Goal: Task Accomplishment & Management: Use online tool/utility

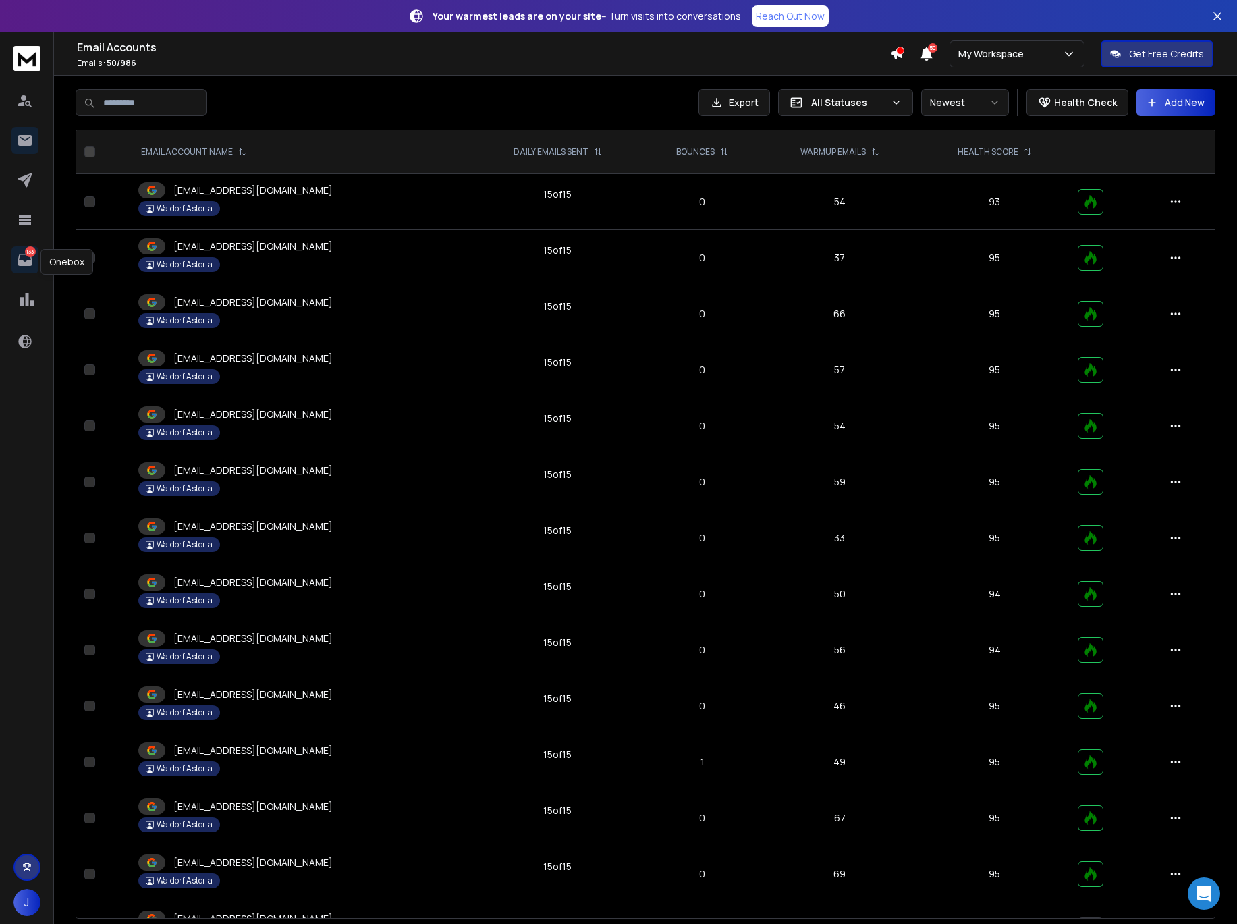
click at [18, 266] on icon at bounding box center [25, 260] width 14 height 12
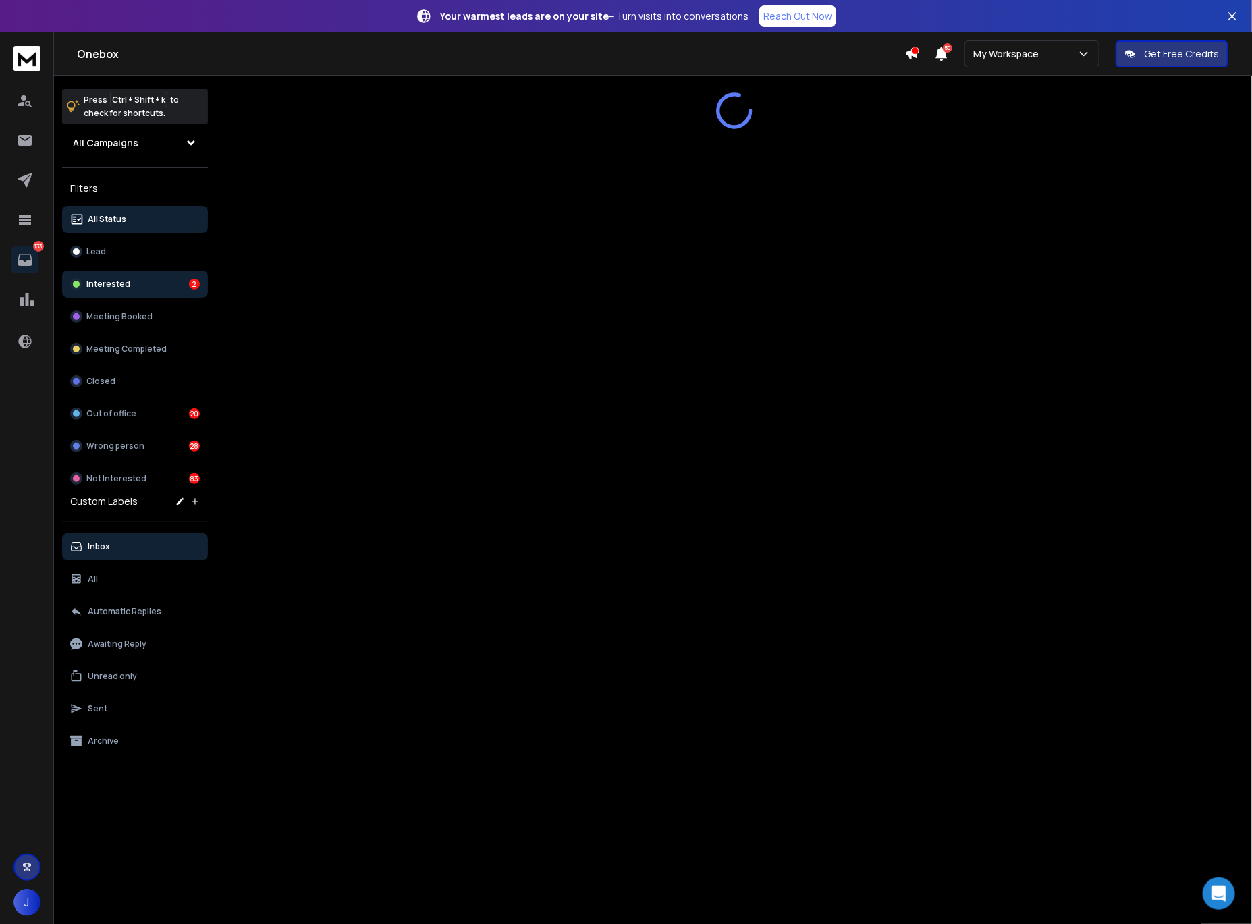
click at [138, 281] on button "Interested 2" at bounding box center [135, 284] width 146 height 27
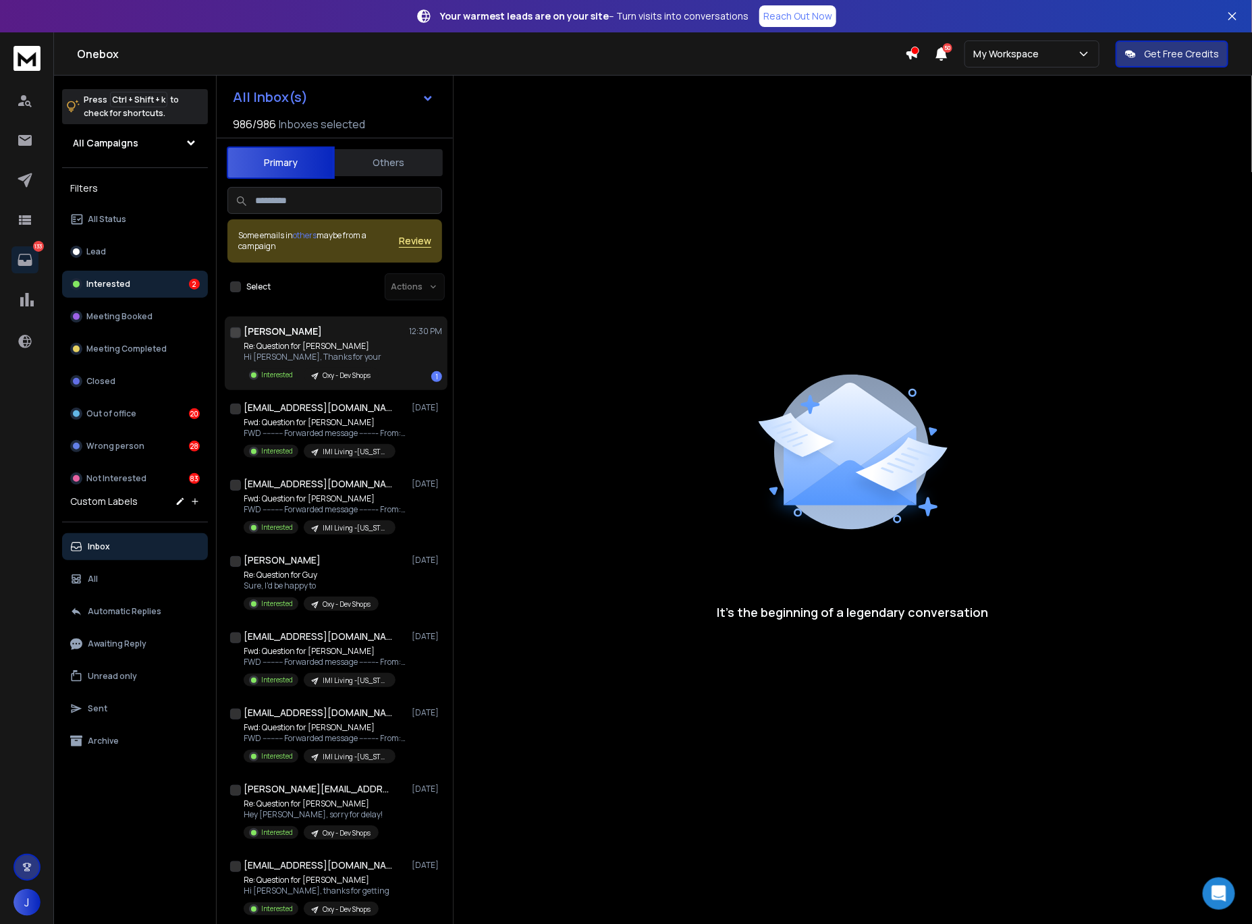
click at [352, 342] on p "Re: Question for [PERSON_NAME]" at bounding box center [313, 346] width 138 height 11
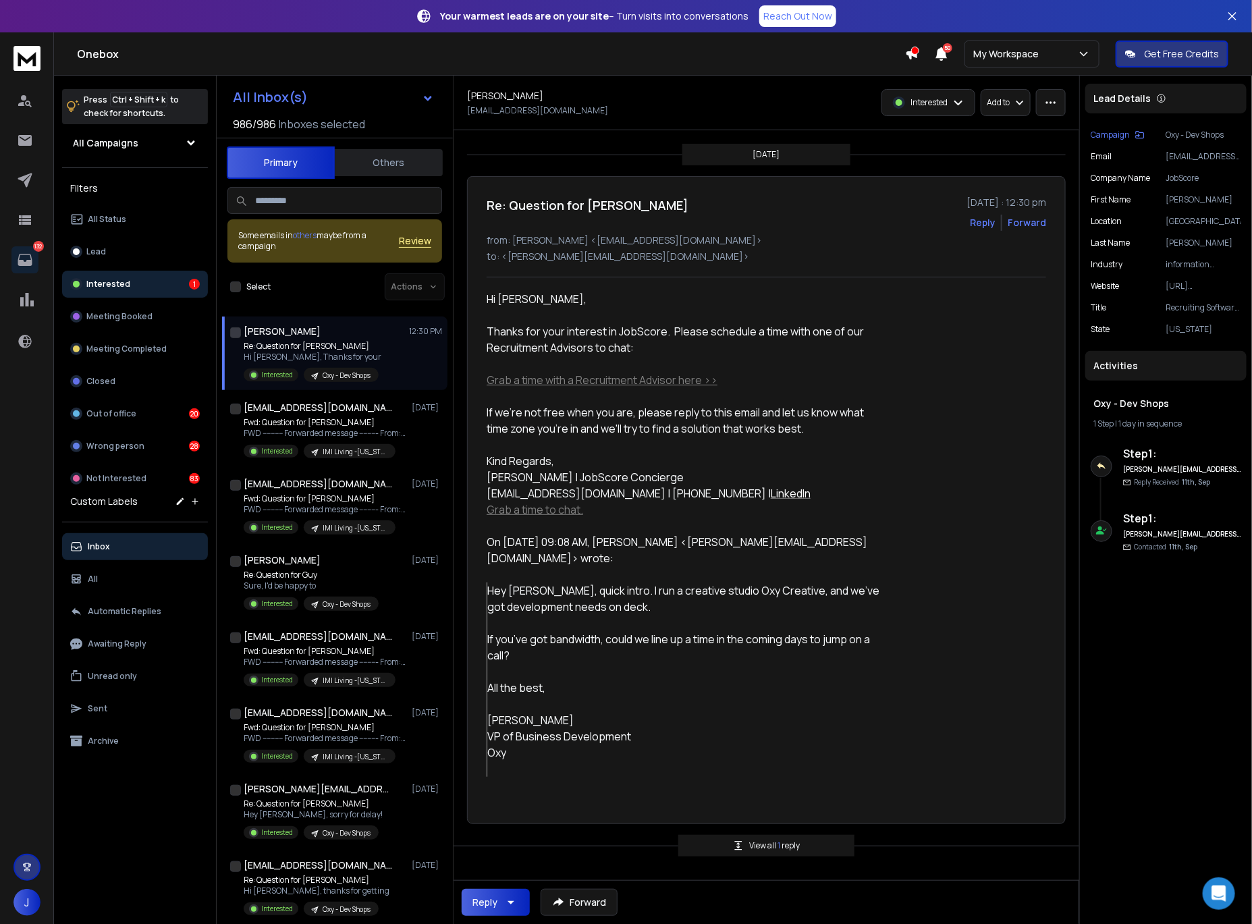
click at [1185, 310] on p "Recruiting Software Concierge" at bounding box center [1204, 307] width 76 height 11
click at [952, 601] on div "Re: Question for Daniel 11 September 2025 : 12:30 pm Reply Forward from: Daniel…" at bounding box center [767, 500] width 560 height 609
drag, startPoint x: 950, startPoint y: 450, endPoint x: 933, endPoint y: 417, distance: 37.1
click at [950, 444] on div "Re: Question for Daniel 11 September 2025 : 12:30 pm Reply Forward from: Daniel…" at bounding box center [767, 500] width 560 height 609
drag, startPoint x: 510, startPoint y: 238, endPoint x: 661, endPoint y: 259, distance: 152.1
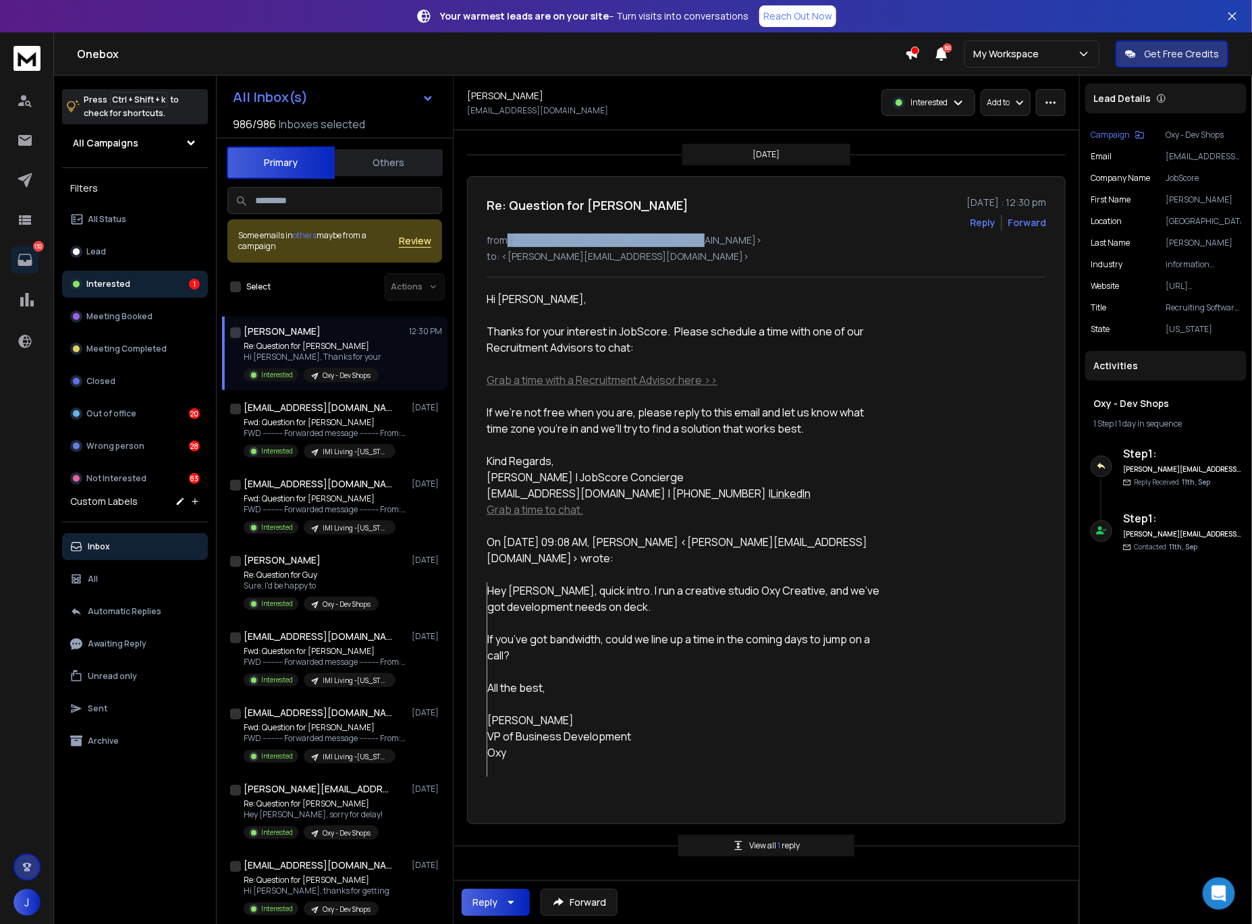
click at [732, 239] on p "from: Daniel Slade <dslade@jobscore.com>" at bounding box center [767, 240] width 560 height 13
copy p ": Daniel Slade <dslade@jobscore.com>"
click at [1170, 181] on p "JobScore" at bounding box center [1204, 178] width 76 height 11
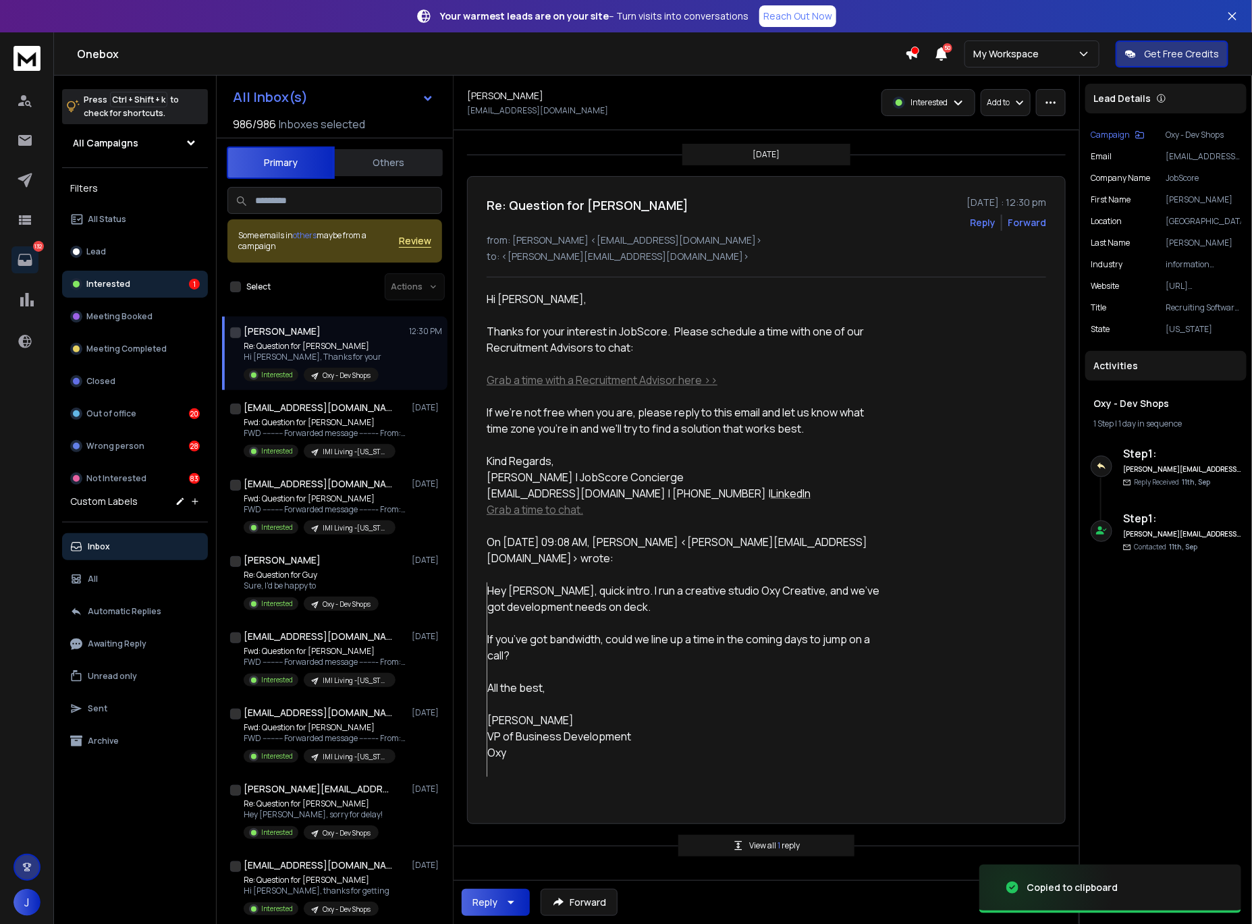
click at [1181, 306] on p "Recruiting Software Concierge" at bounding box center [1204, 307] width 76 height 11
click at [1181, 327] on p "California" at bounding box center [1204, 329] width 76 height 11
click at [1211, 687] on div "Lead Details Campaign Oxy - Dev Shops Email dslade@jobscore.com Company Name Jo…" at bounding box center [1165, 538] width 173 height 924
click at [634, 842] on div "View all 1 reply" at bounding box center [767, 846] width 626 height 22
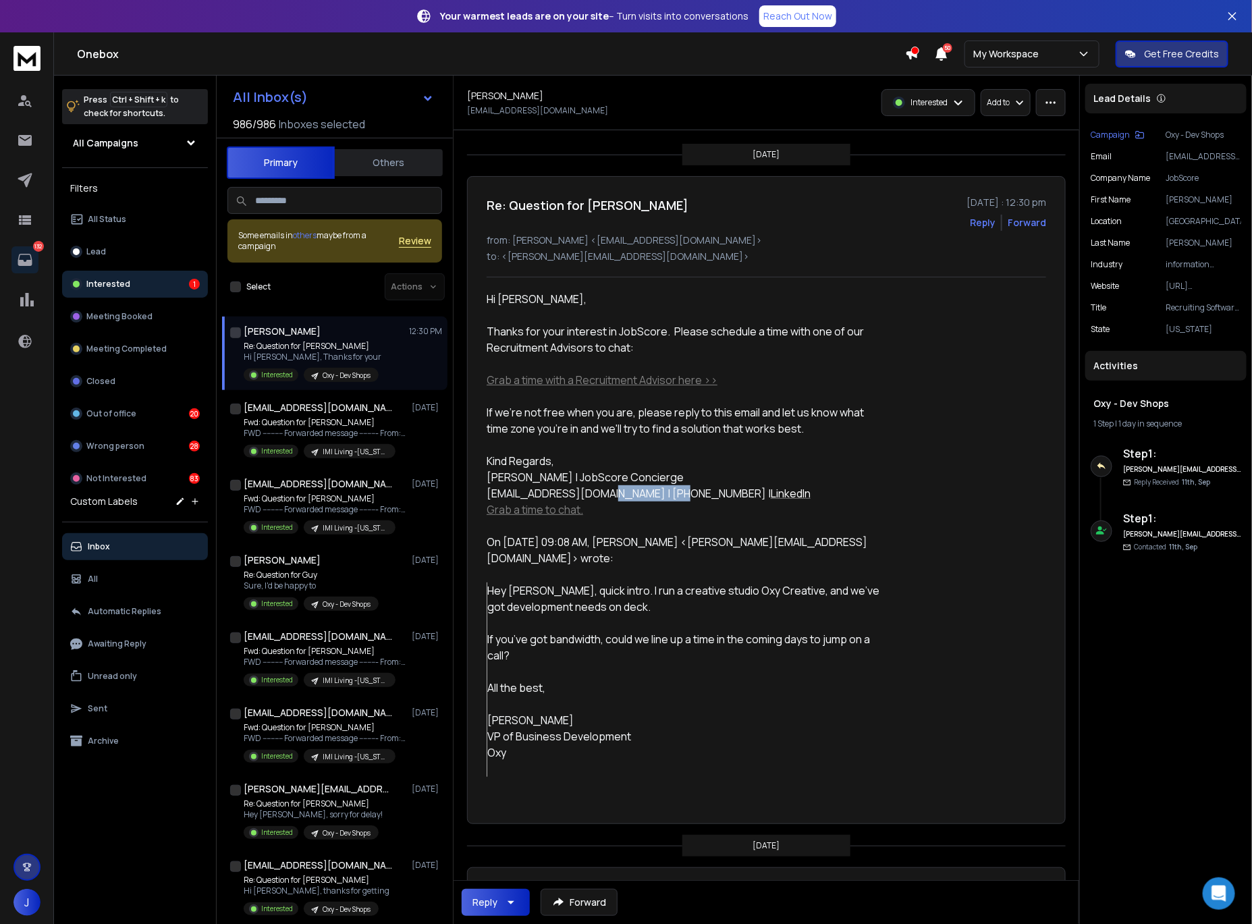
copy p "831-304-3386"
drag, startPoint x: 602, startPoint y: 491, endPoint x: 671, endPoint y: 498, distance: 69.2
click at [671, 498] on p "Daniel Slade | JobScore Concierge dslade@jobscore.com | 831-304-3386 | LinkedIn…" at bounding box center [684, 493] width 394 height 49
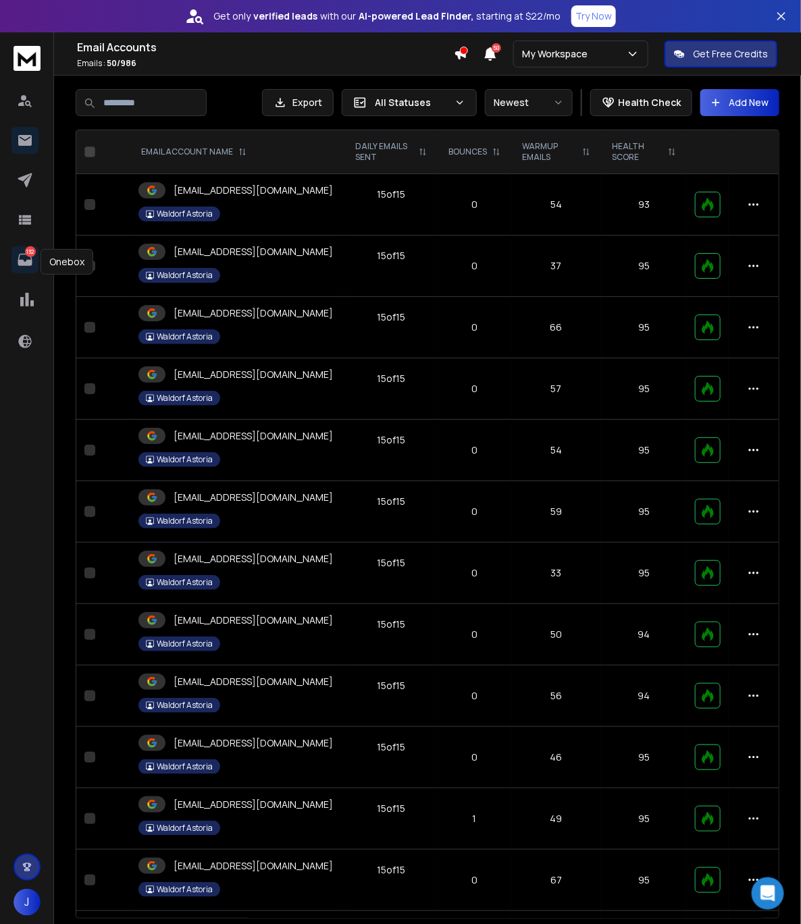
click at [20, 260] on icon at bounding box center [25, 260] width 16 height 16
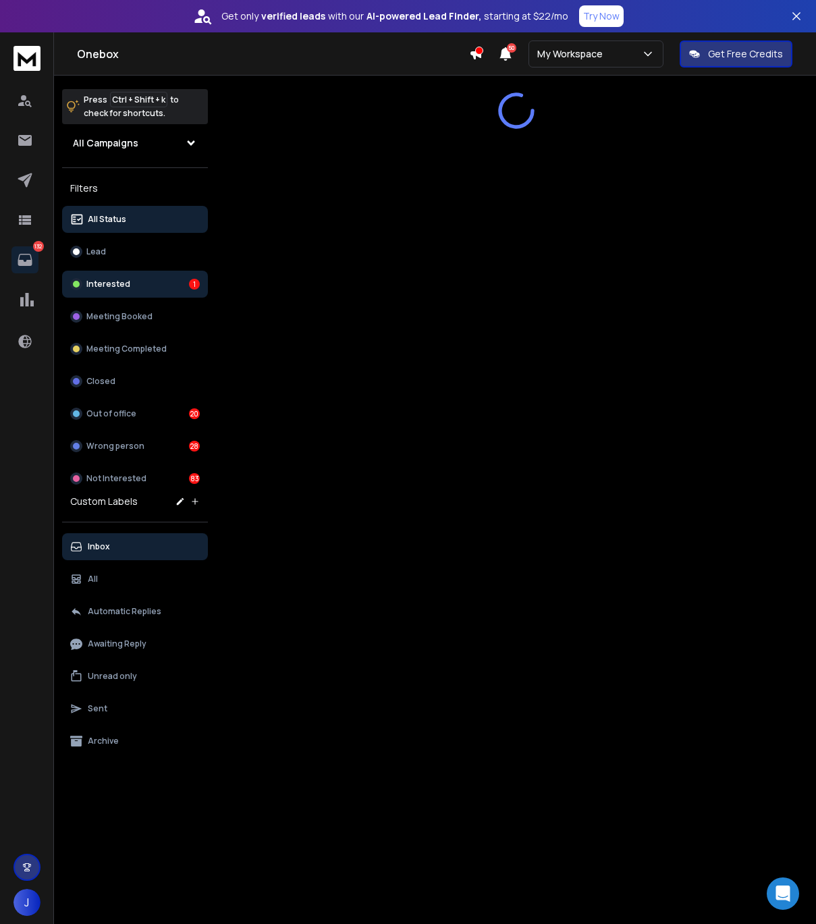
click at [120, 286] on p "Interested" at bounding box center [108, 284] width 44 height 11
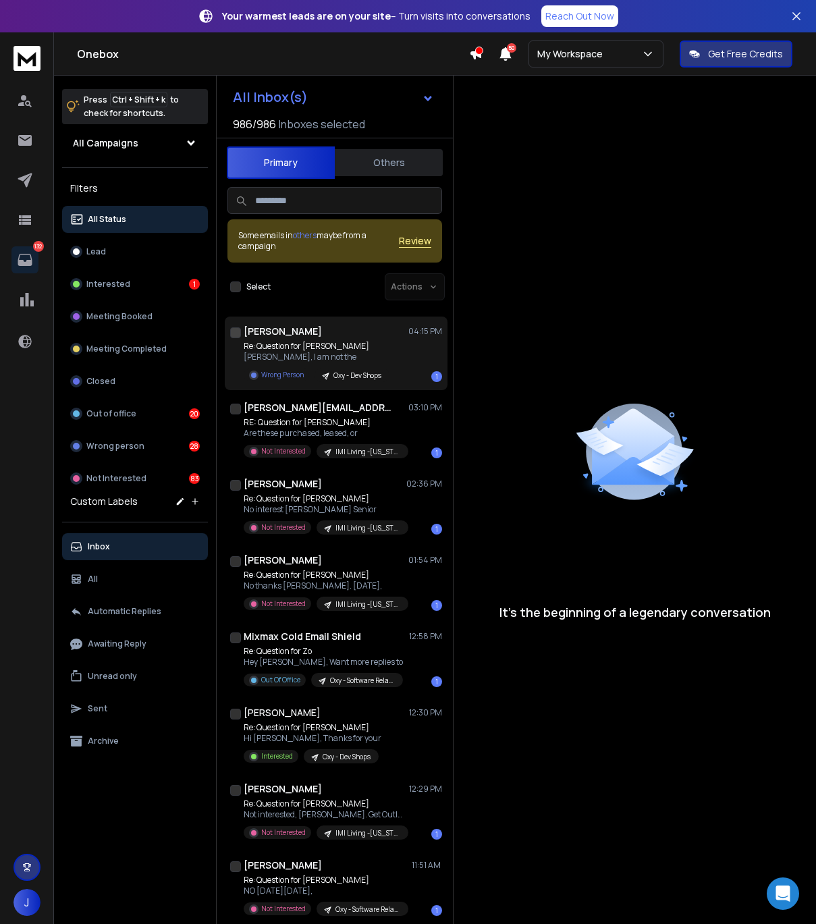
click at [381, 348] on p "Re: Question for [PERSON_NAME]" at bounding box center [317, 346] width 146 height 11
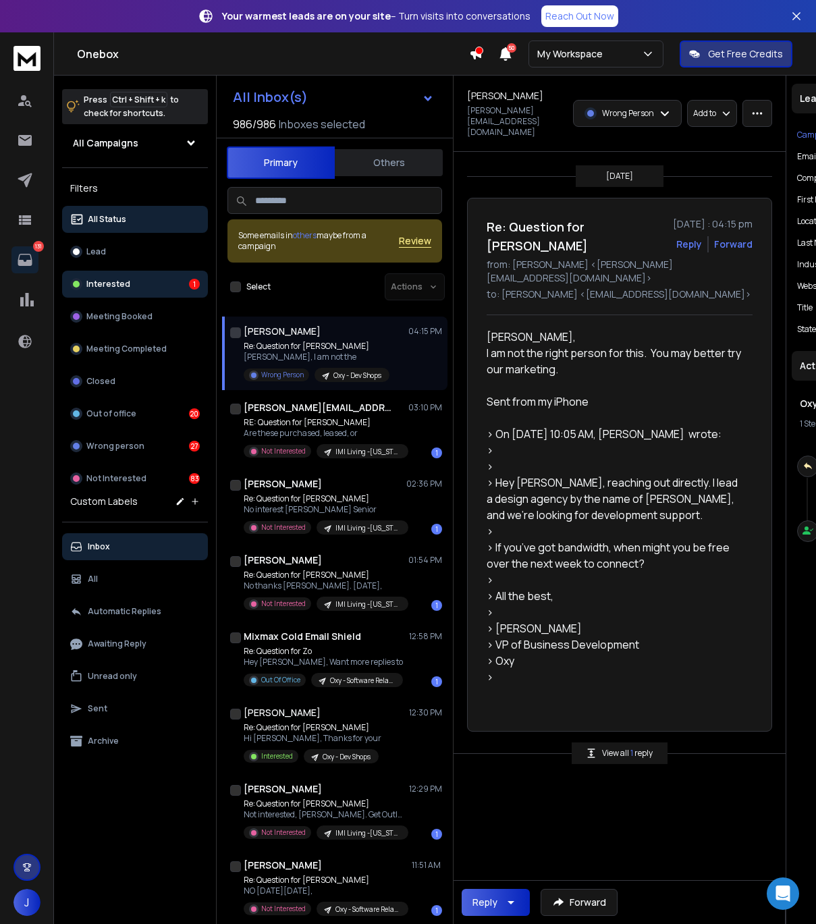
click at [155, 278] on button "Interested 1" at bounding box center [135, 284] width 146 height 27
